Goal: Task Accomplishment & Management: Manage account settings

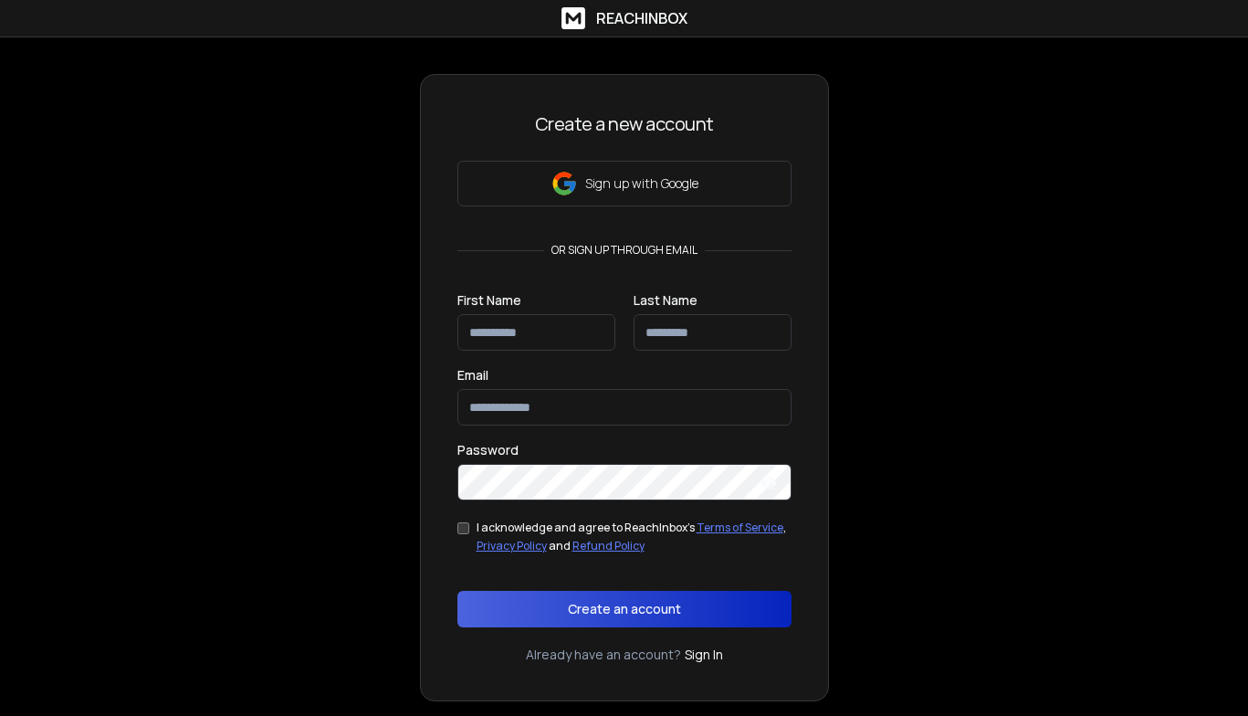
click at [705, 658] on link "Sign In" at bounding box center [704, 655] width 38 height 18
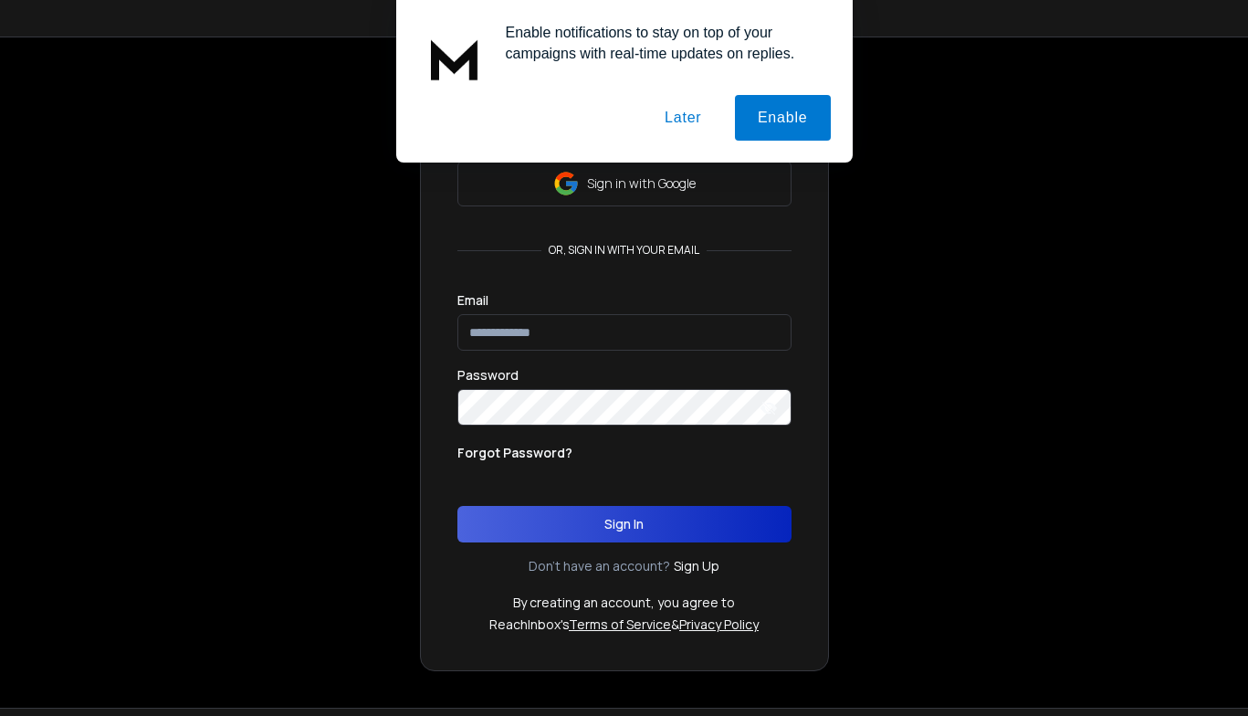
click at [683, 121] on button "Later" at bounding box center [683, 118] width 82 height 46
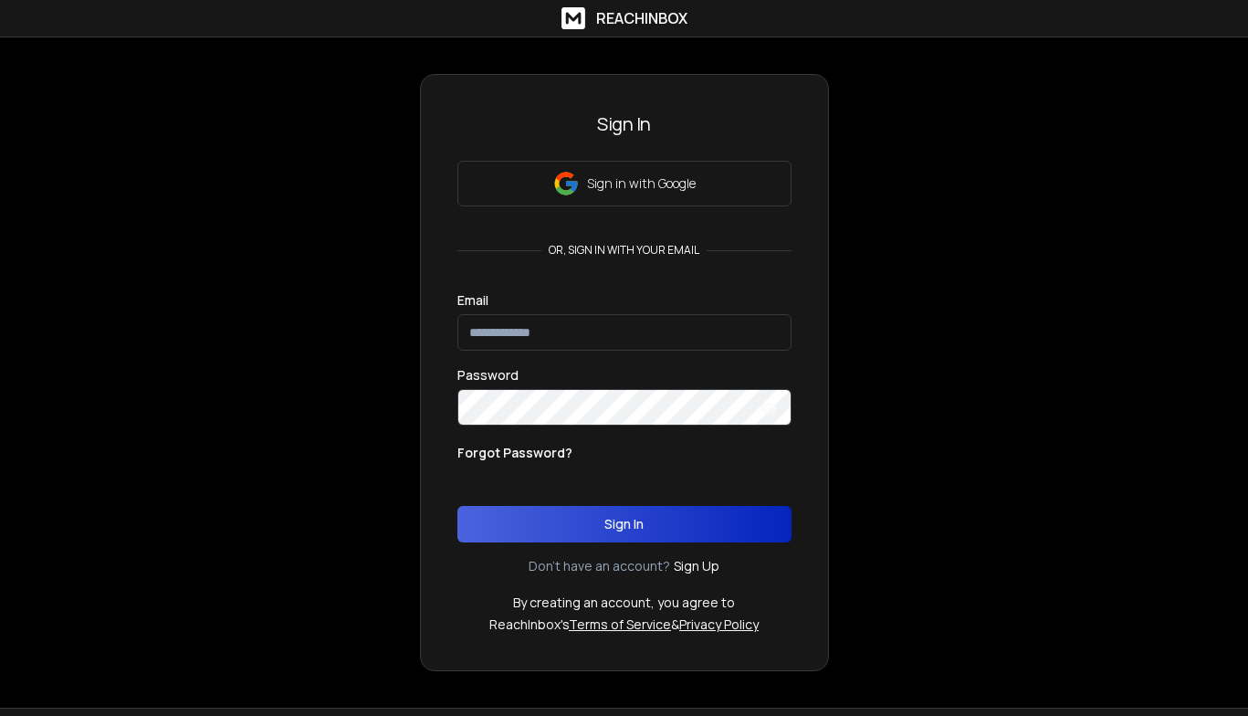
click at [610, 329] on input "email" at bounding box center [625, 332] width 334 height 37
type input "**********"
click at [511, 456] on p "Forgot Password?" at bounding box center [515, 453] width 115 height 18
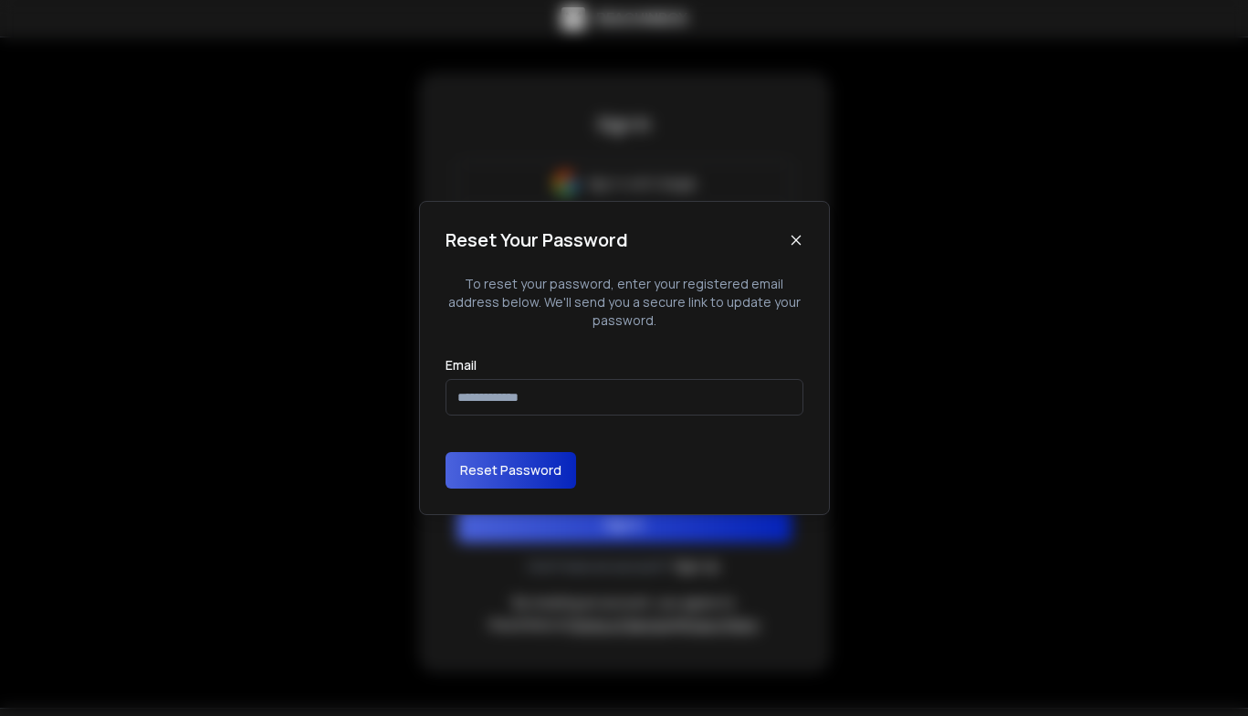
click at [545, 383] on input "email" at bounding box center [625, 397] width 358 height 37
type input "**********"
click at [534, 456] on button "Reset Password" at bounding box center [511, 470] width 131 height 37
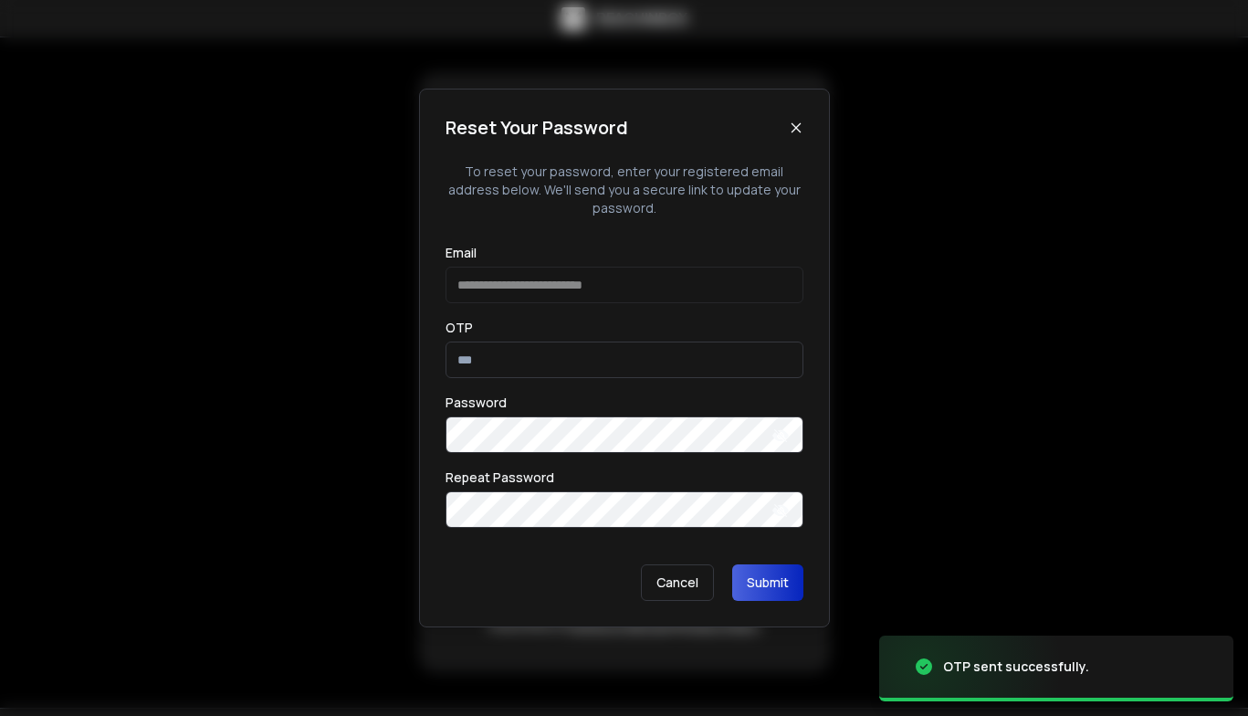
click at [507, 342] on input "text" at bounding box center [625, 360] width 358 height 37
paste input "******"
type input "******"
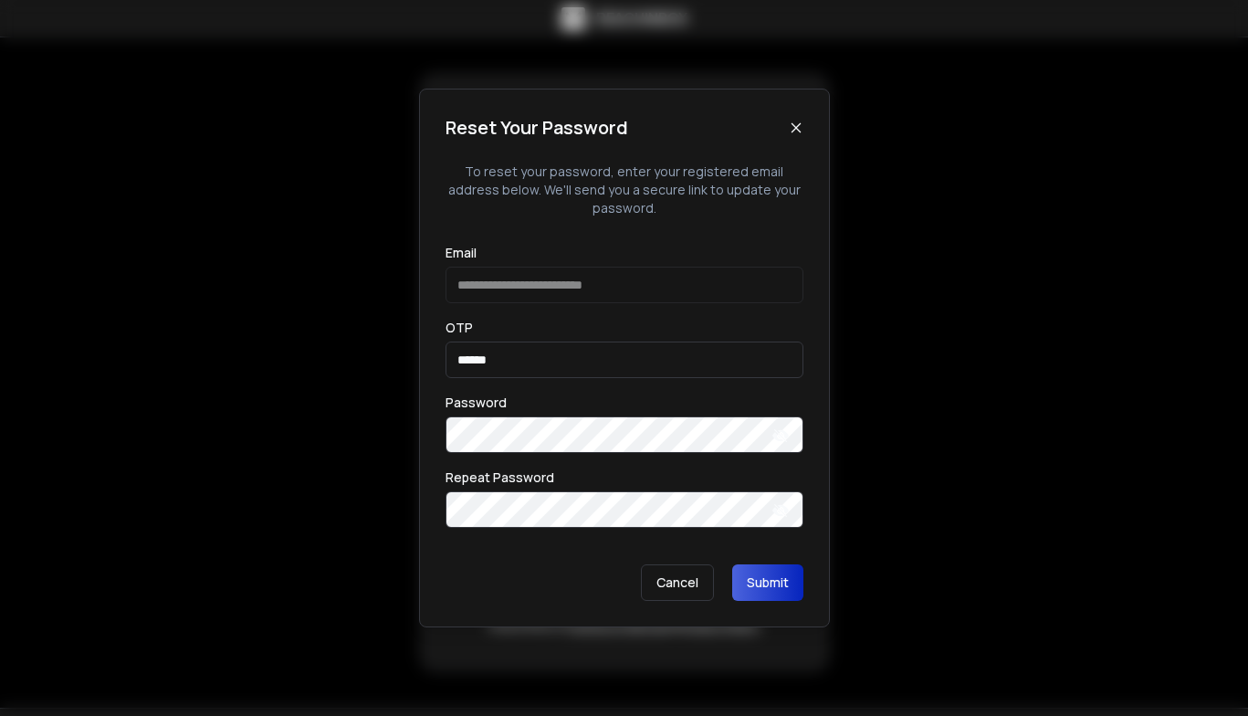
click at [793, 431] on div at bounding box center [786, 435] width 27 height 16
click at [768, 574] on button "Submit" at bounding box center [767, 582] width 71 height 37
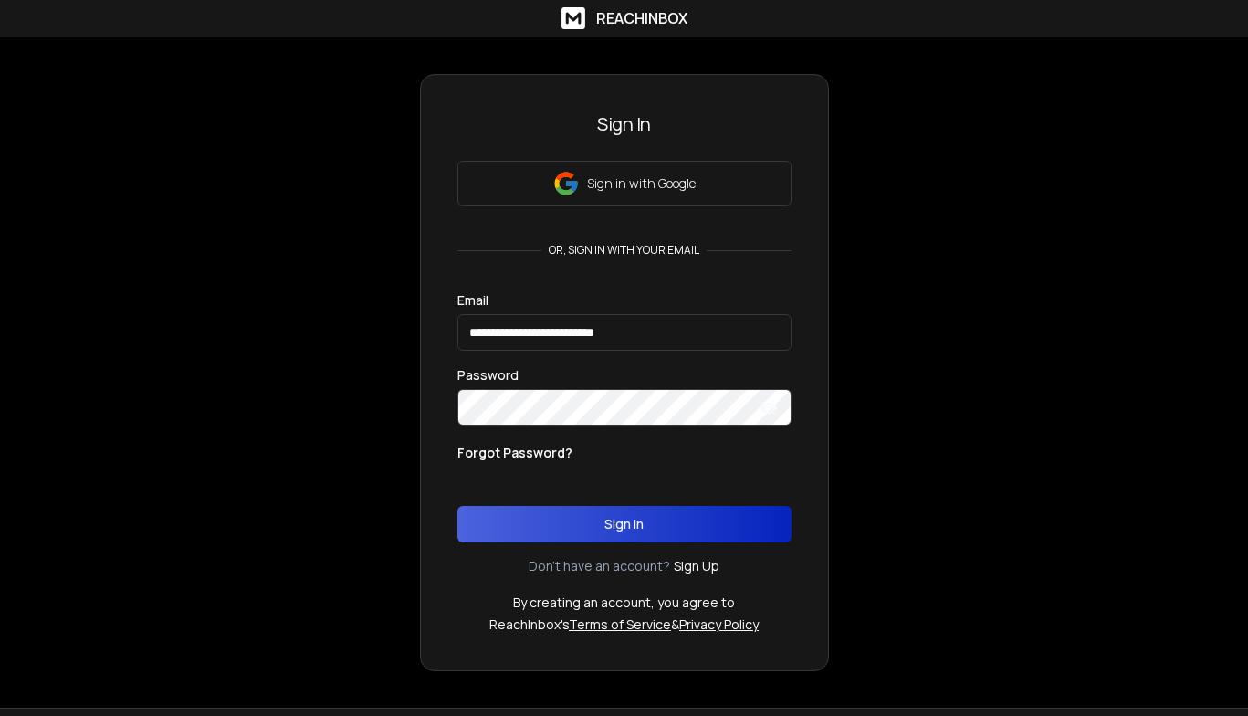
click at [773, 413] on icon at bounding box center [769, 408] width 16 height 16
click at [603, 523] on button "Sign In" at bounding box center [625, 524] width 334 height 37
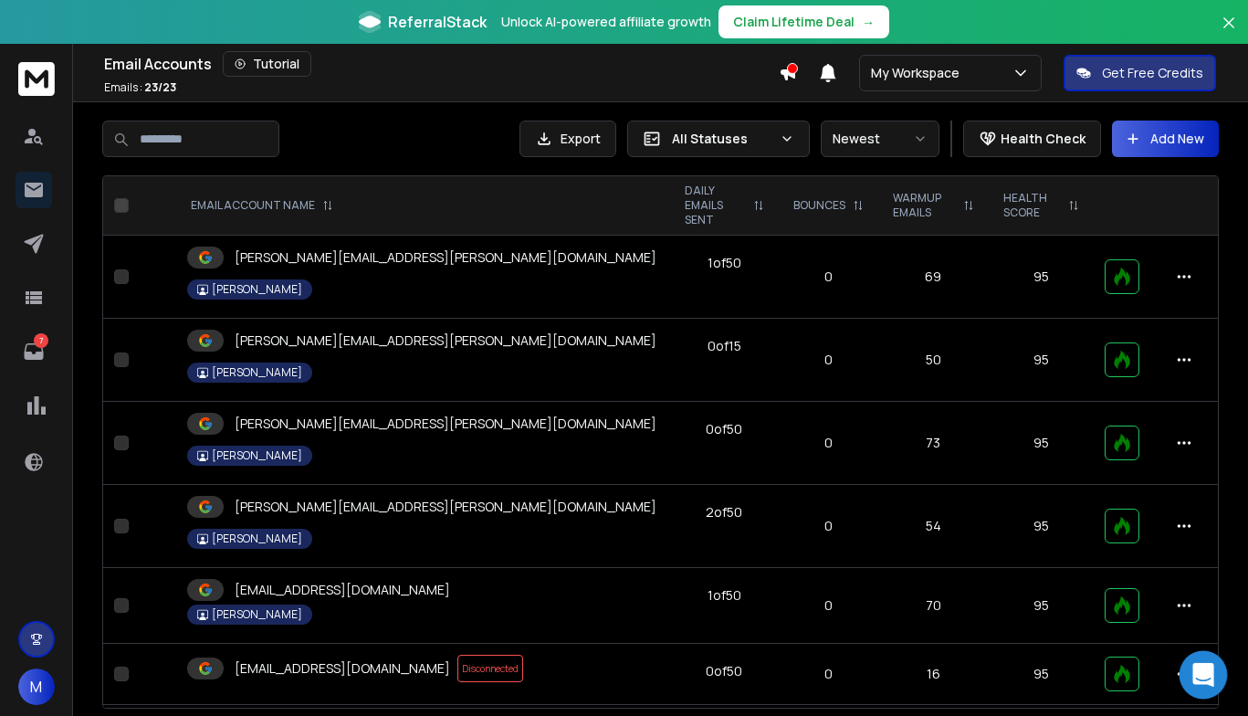
click at [1203, 670] on icon "Open Intercom Messenger" at bounding box center [1203, 675] width 21 height 24
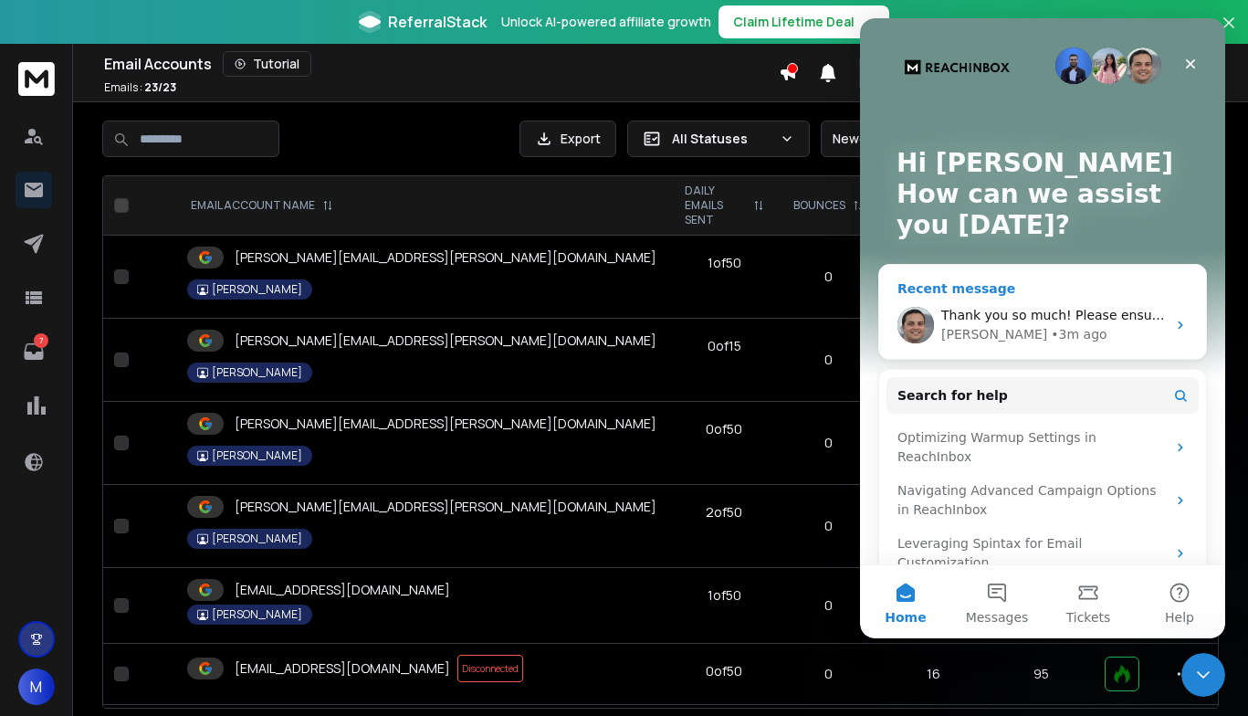
click at [1123, 289] on div "Recent message" at bounding box center [1043, 288] width 290 height 19
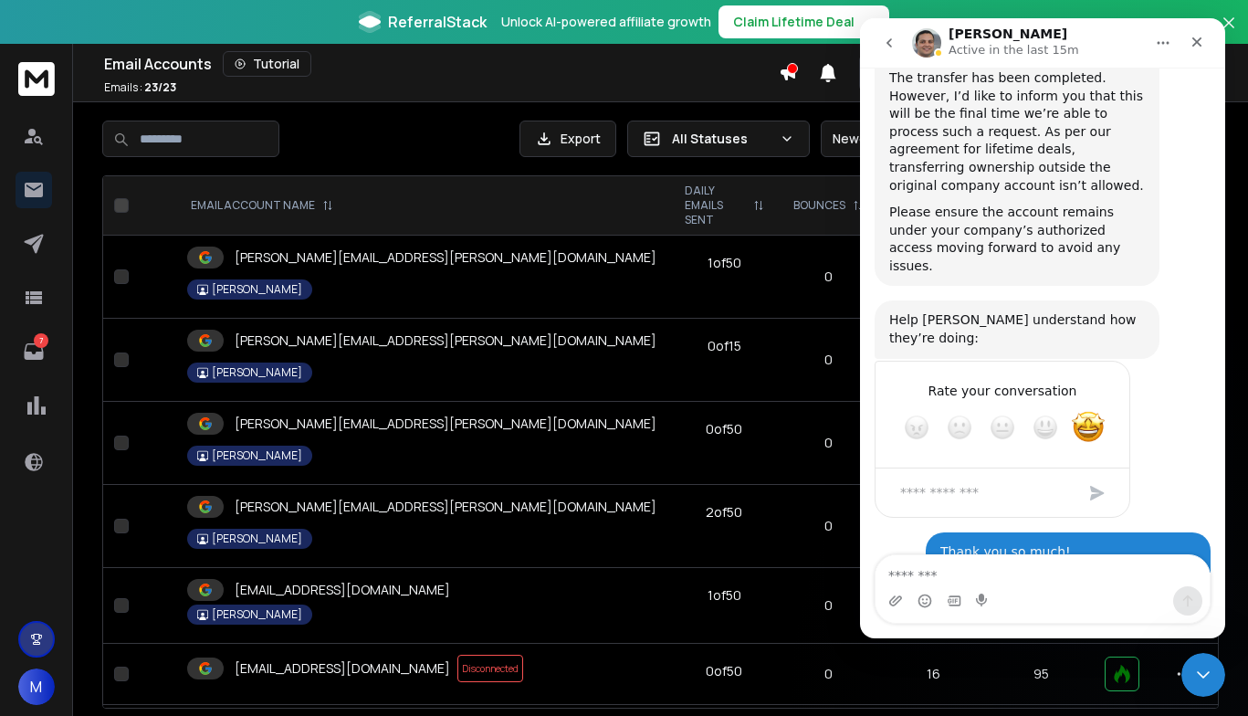
scroll to position [1408, 0]
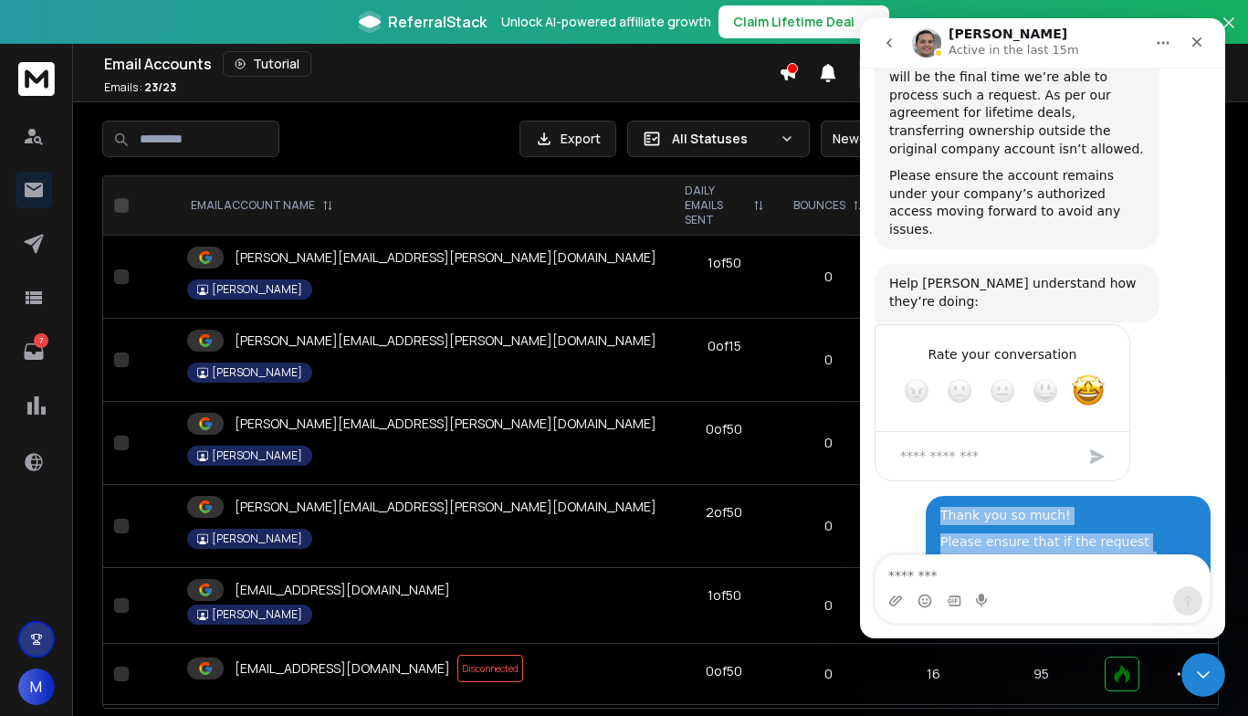
drag, startPoint x: 1127, startPoint y: 511, endPoint x: 924, endPoint y: 428, distance: 219.1
click at [924, 496] on div "Thank you so much! Please ensure that if the request doesnt come from my email,…" at bounding box center [1043, 589] width 336 height 187
click at [911, 500] on div "Thank you so much! Please ensure that if the request doesnt come from my email,…" at bounding box center [1043, 589] width 336 height 187
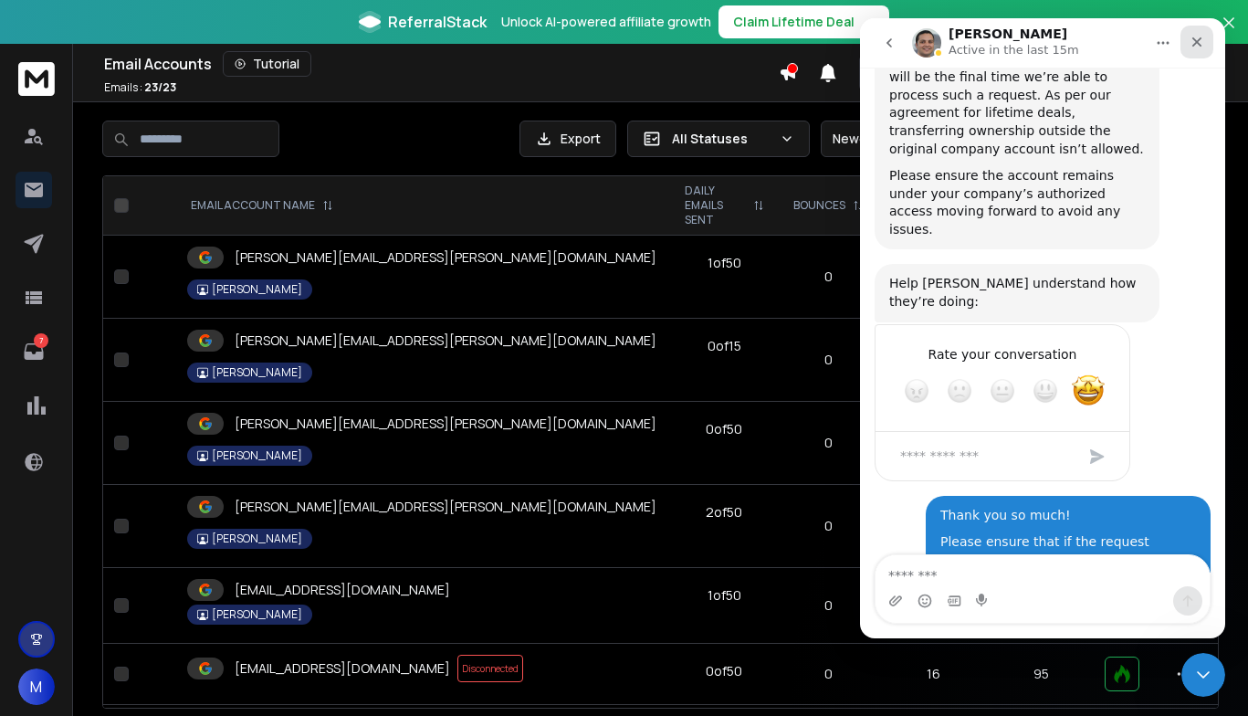
click at [1203, 45] on icon "Close" at bounding box center [1197, 42] width 15 height 15
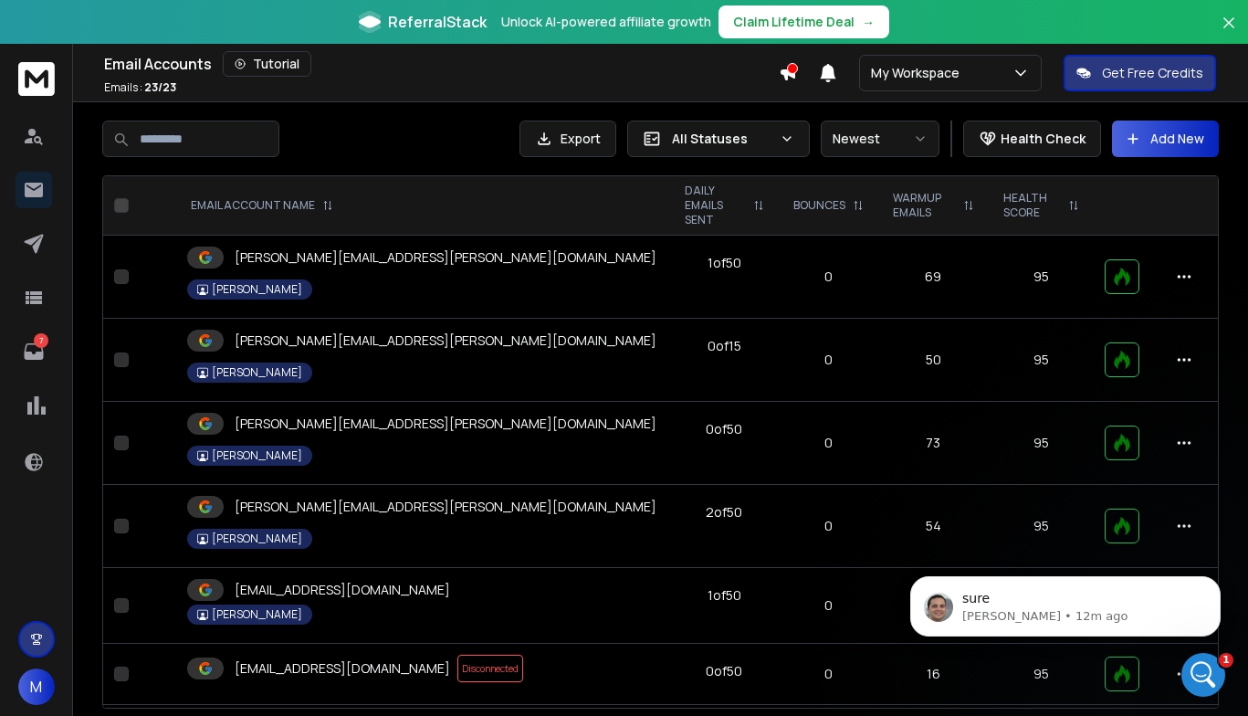
scroll to position [1481, 0]
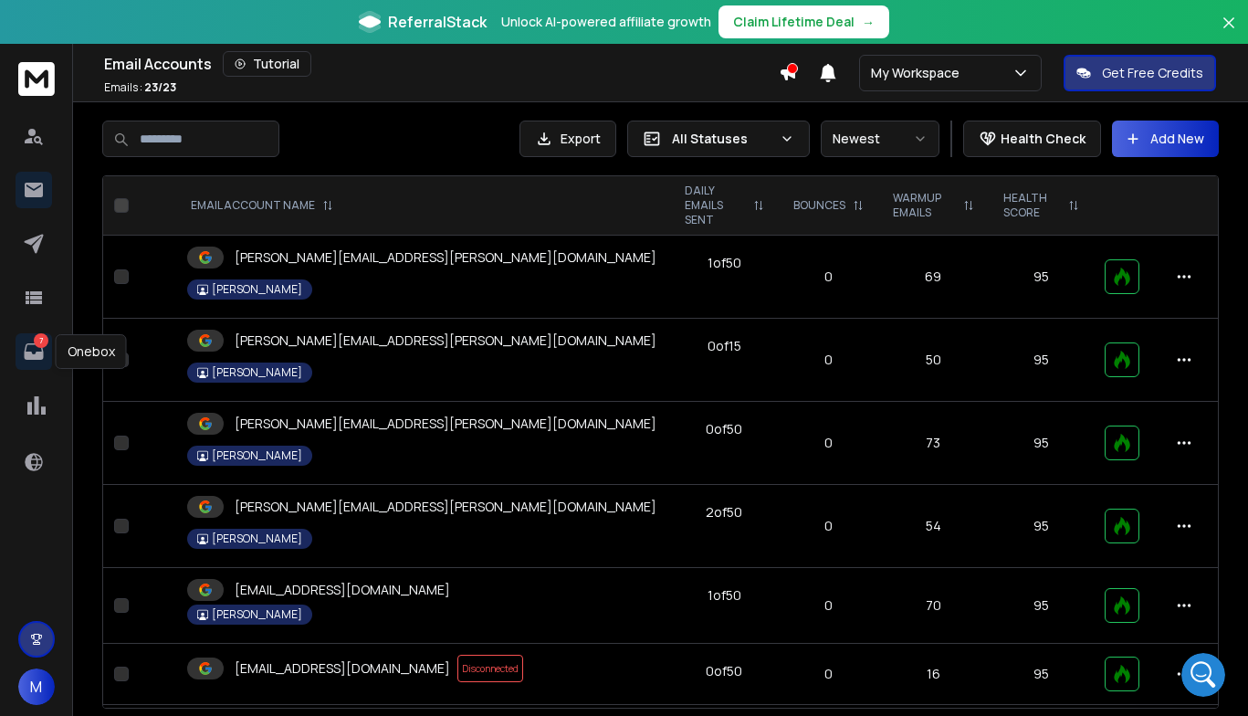
click at [43, 347] on icon at bounding box center [34, 352] width 22 height 22
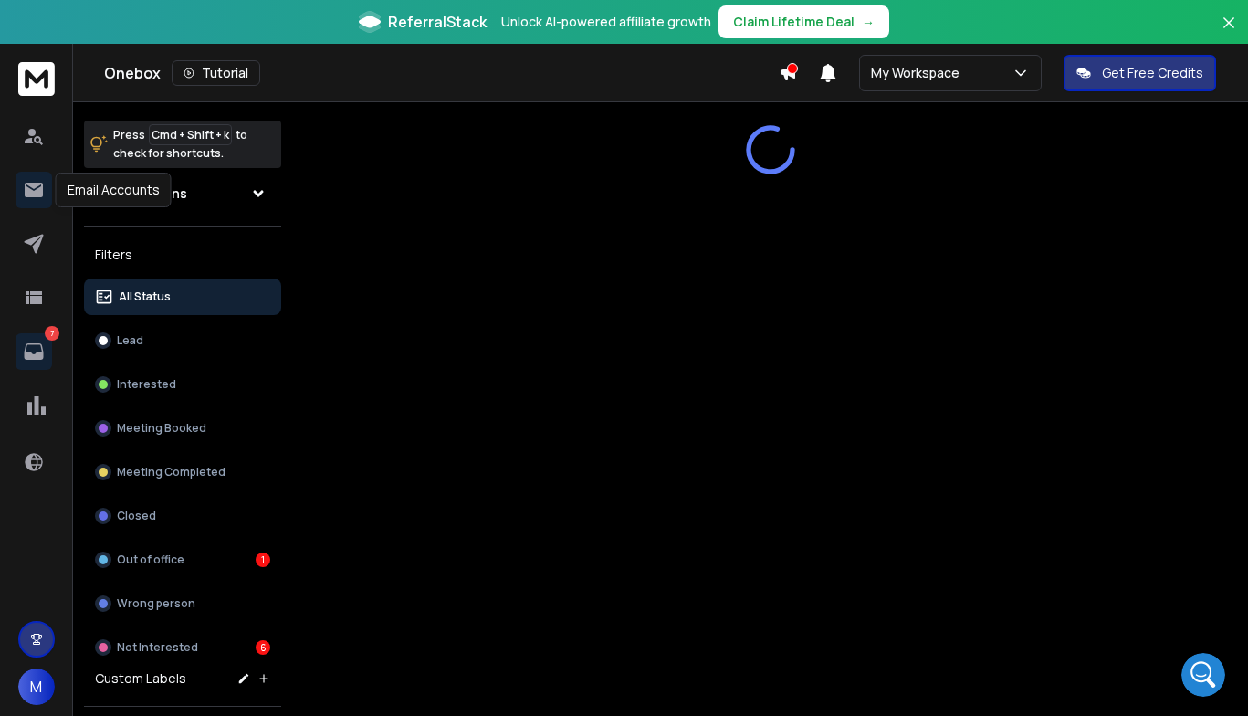
click at [28, 187] on icon at bounding box center [34, 190] width 22 height 22
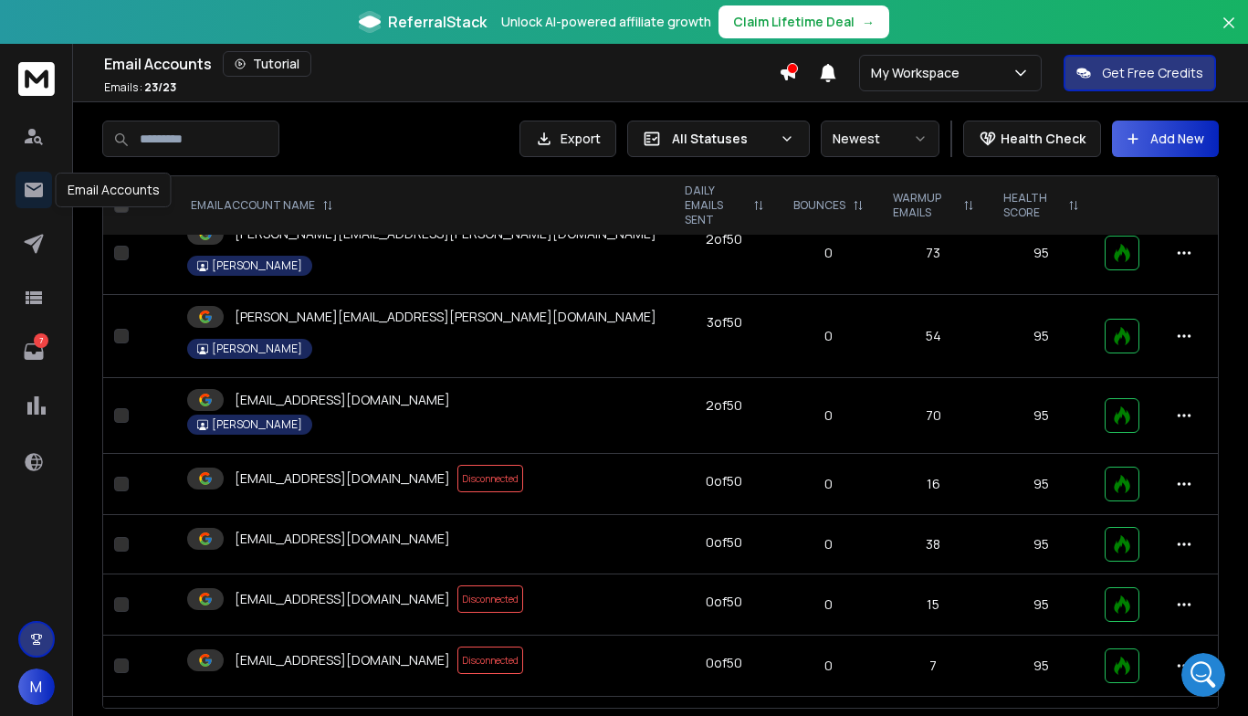
scroll to position [1481, 0]
click at [1210, 670] on icon "Open Intercom Messenger" at bounding box center [1201, 673] width 30 height 30
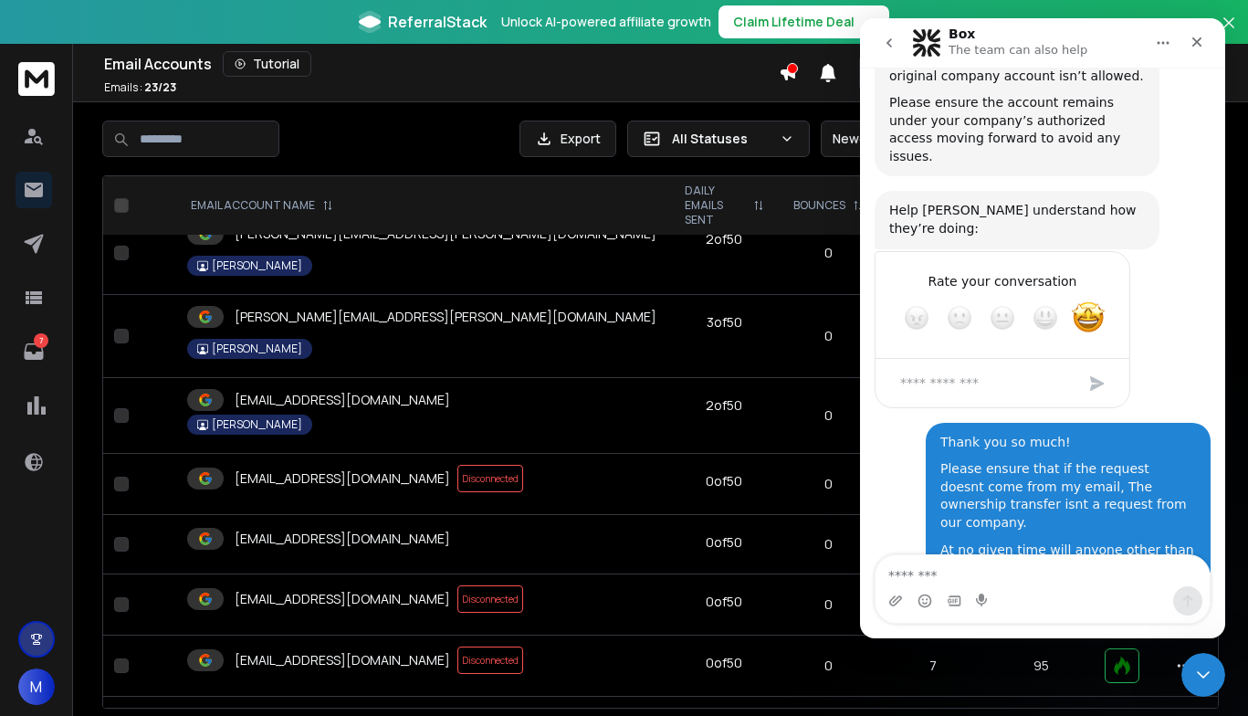
scroll to position [1480, 0]
